Goal: Task Accomplishment & Management: Manage account settings

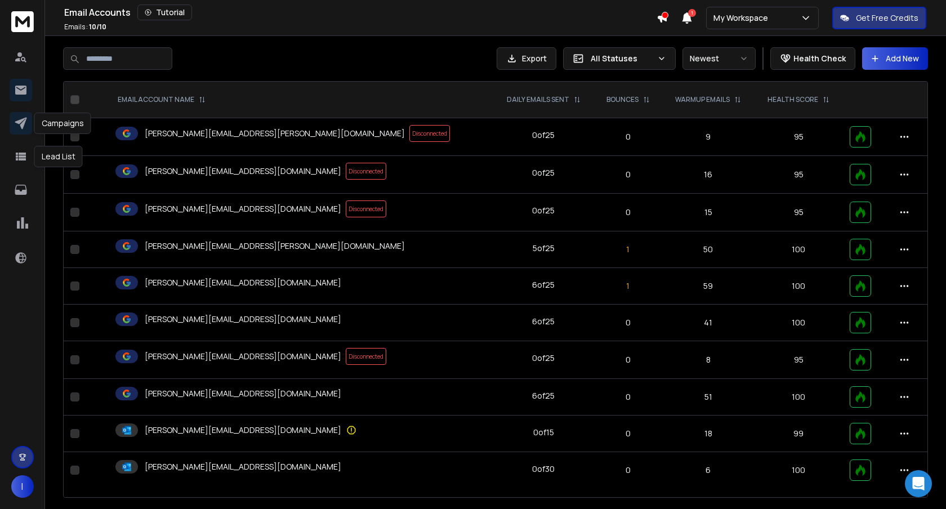
click at [24, 132] on link at bounding box center [21, 123] width 23 height 23
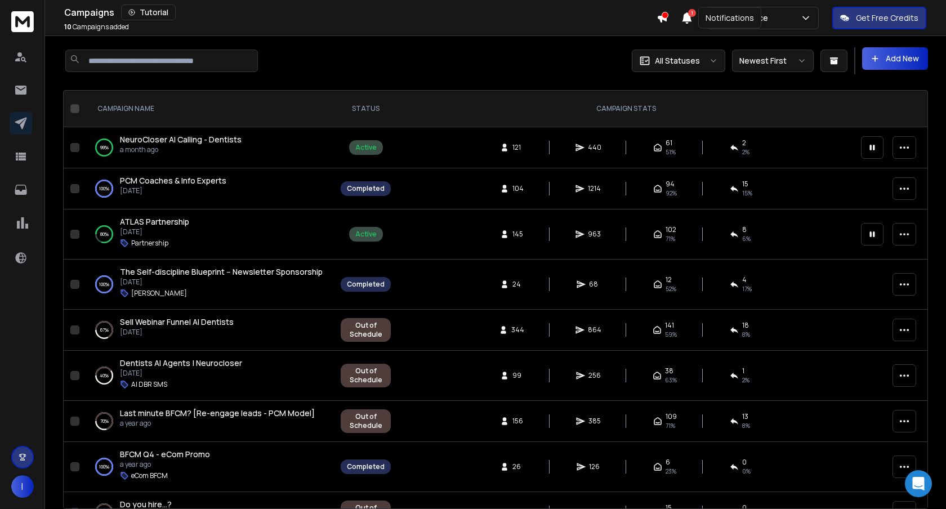
click at [689, 21] on icon at bounding box center [687, 17] width 10 height 11
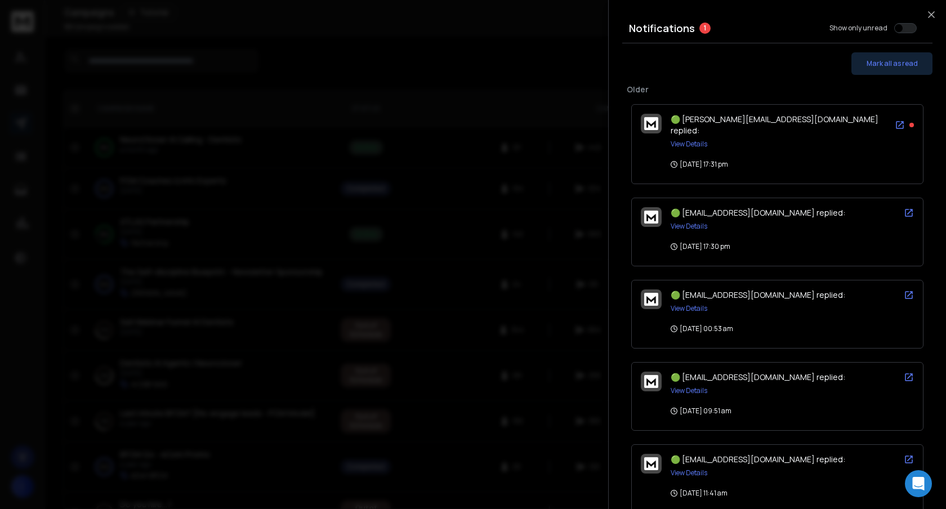
click at [895, 66] on span "Mark all as read" at bounding box center [892, 63] width 51 height 9
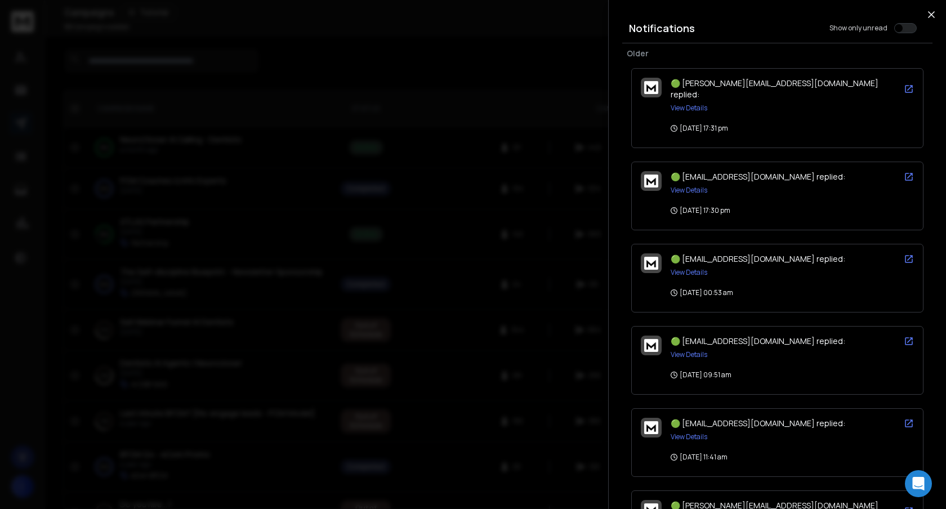
click at [929, 16] on icon "button" at bounding box center [931, 14] width 11 height 11
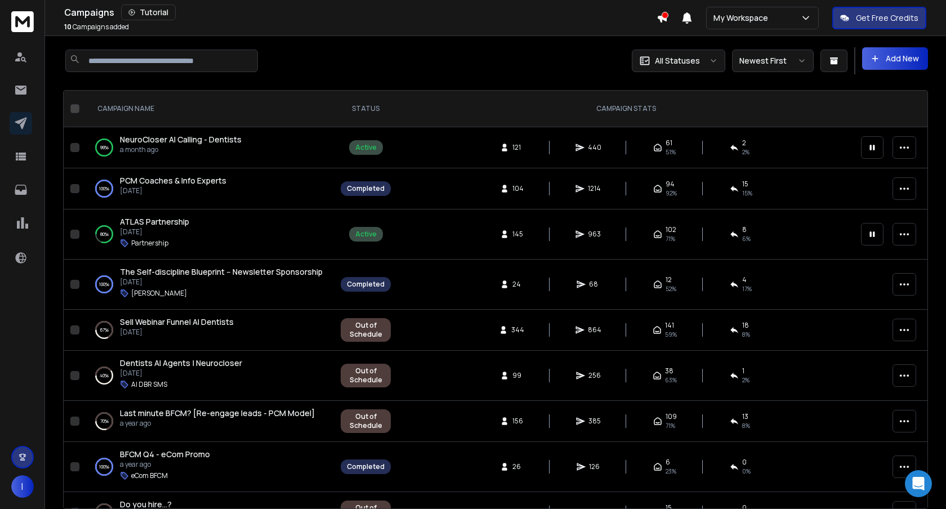
click at [660, 23] on icon at bounding box center [662, 17] width 11 height 11
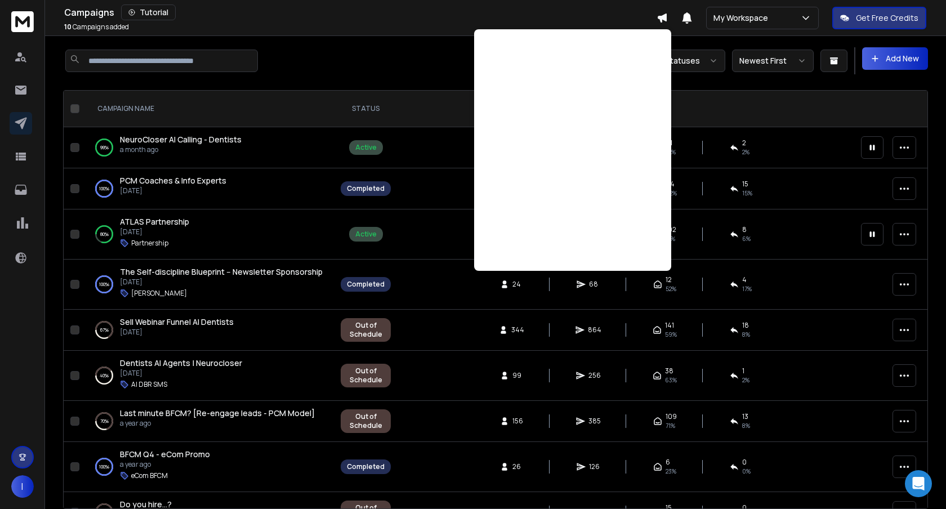
click at [413, 72] on div at bounding box center [279, 60] width 433 height 27
